Goal: Task Accomplishment & Management: Use online tool/utility

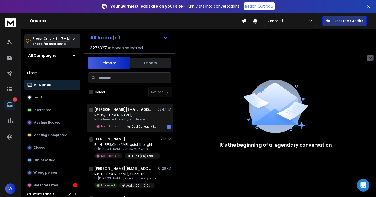
click at [122, 112] on div "redmond@dosomedigital.com 03:47 PM Re: Hey Redmond, Not interested thank you, p…" at bounding box center [132, 118] width 77 height 22
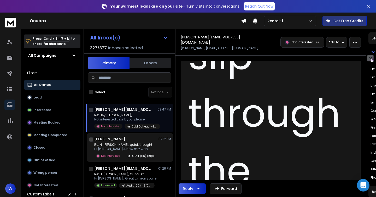
scroll to position [3196, 0]
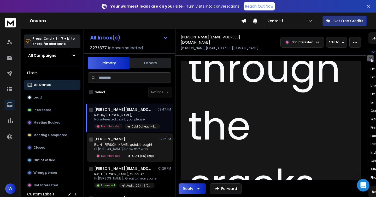
click at [126, 140] on div "Luigi Petulla 02:12 PM" at bounding box center [132, 138] width 77 height 5
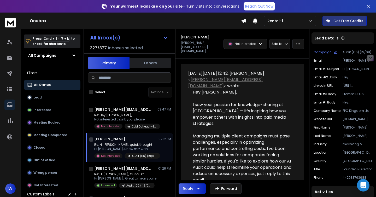
scroll to position [123, 0]
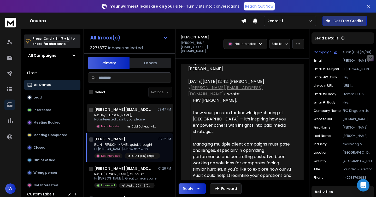
click at [138, 118] on p "Not interested thank you, please" at bounding box center [125, 119] width 63 height 4
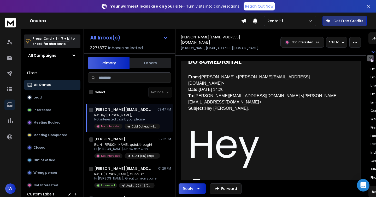
scroll to position [191, 0]
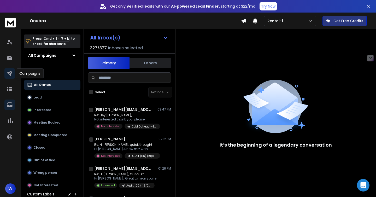
click at [10, 71] on icon at bounding box center [10, 73] width 6 height 6
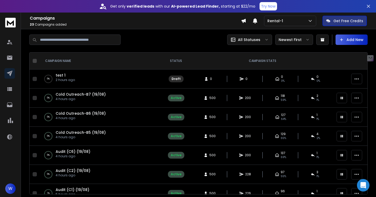
click at [248, 102] on div "500 200 118 59 % 2 1 %" at bounding box center [262, 98] width 130 height 8
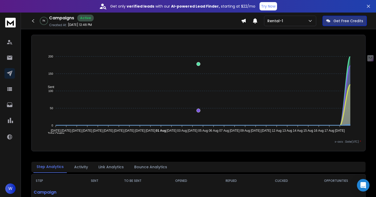
scroll to position [142, 0]
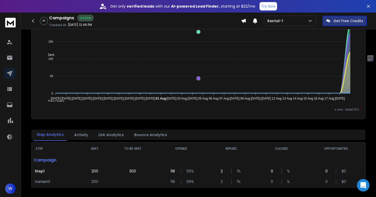
click at [85, 136] on button "Activity" at bounding box center [81, 134] width 20 height 11
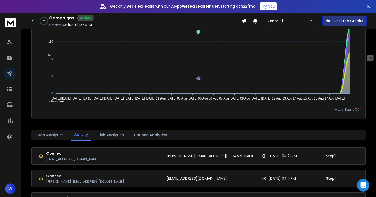
click at [53, 133] on button "Step Analytics" at bounding box center [49, 134] width 33 height 11
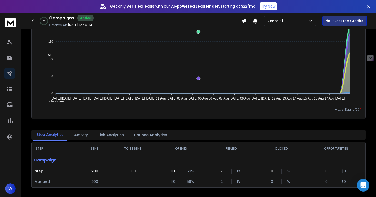
click at [74, 133] on button "Activity" at bounding box center [81, 134] width 20 height 11
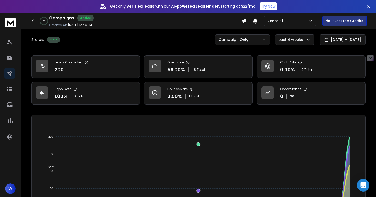
scroll to position [0, 0]
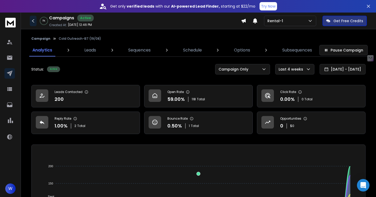
click at [34, 21] on icon at bounding box center [33, 21] width 5 height 5
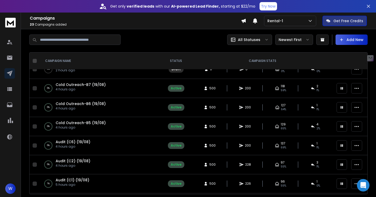
scroll to position [13, 0]
